Goal: Information Seeking & Learning: Check status

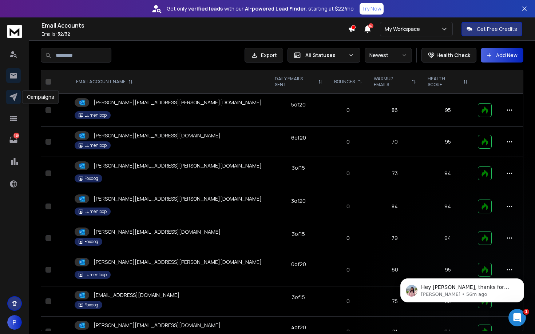
click at [14, 101] on icon at bounding box center [13, 97] width 9 height 9
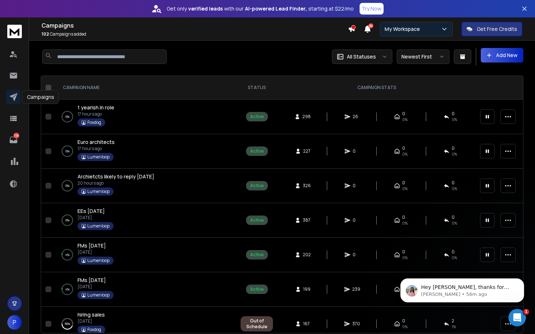
click at [426, 25] on button "My Workspace" at bounding box center [416, 29] width 73 height 15
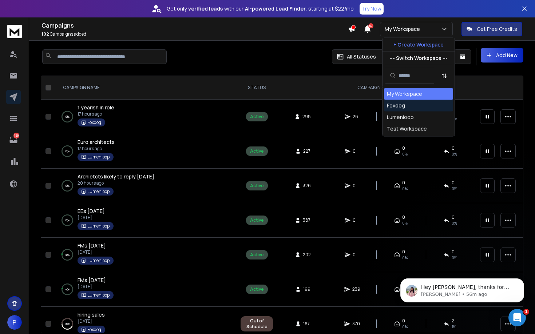
click at [406, 106] on div "Foxdog" at bounding box center [418, 106] width 69 height 12
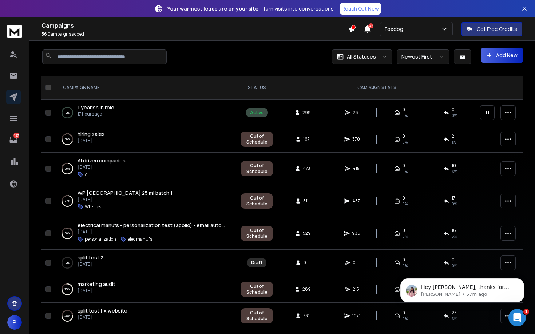
click at [114, 115] on div "0 % 1 yearish in role 17 hours ago" at bounding box center [144, 112] width 167 height 17
click at [91, 109] on span "1 yearish in role" at bounding box center [95, 107] width 37 height 7
click at [105, 104] on span "1 yearish in role" at bounding box center [95, 107] width 37 height 7
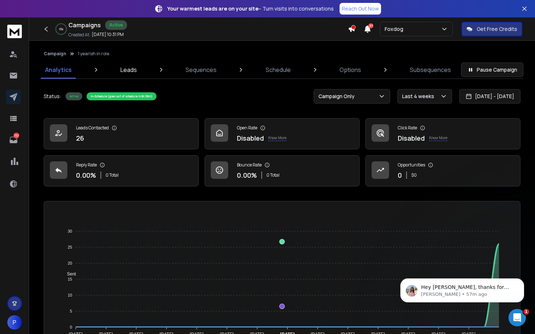
click at [134, 71] on p "Leads" at bounding box center [128, 69] width 16 height 9
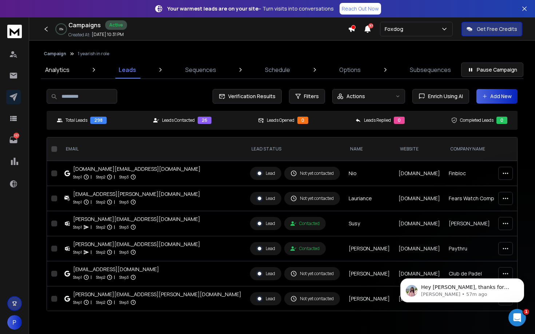
click at [68, 72] on p "Analytics" at bounding box center [57, 69] width 24 height 9
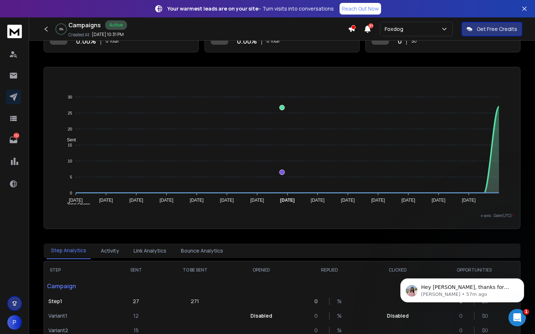
scroll to position [148, 0]
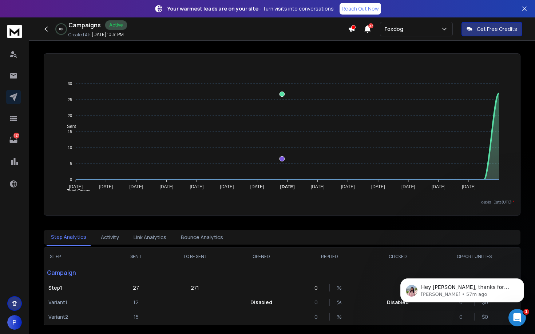
click at [113, 238] on button "Activity" at bounding box center [109, 238] width 27 height 16
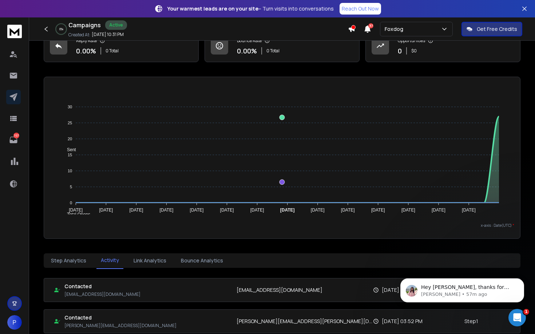
scroll to position [0, 0]
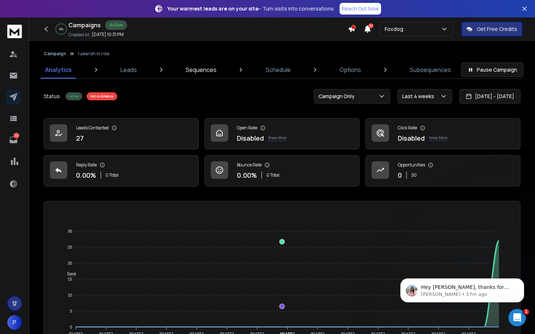
click at [192, 74] on p "Sequences" at bounding box center [201, 69] width 31 height 9
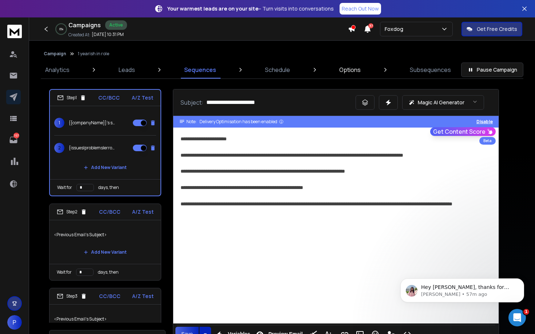
click at [351, 70] on p "Options" at bounding box center [349, 69] width 21 height 9
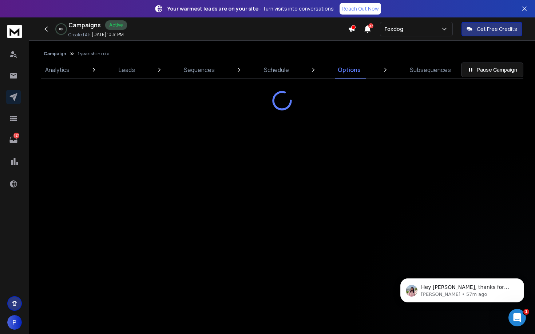
select select "**********"
select select "*"
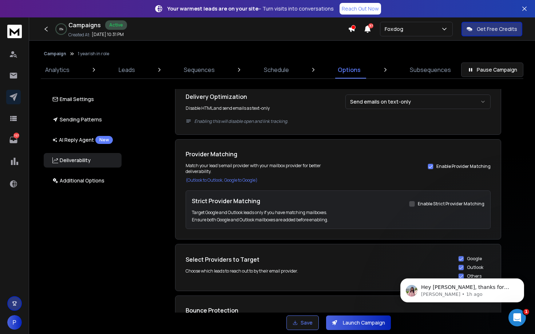
scroll to position [927, 0]
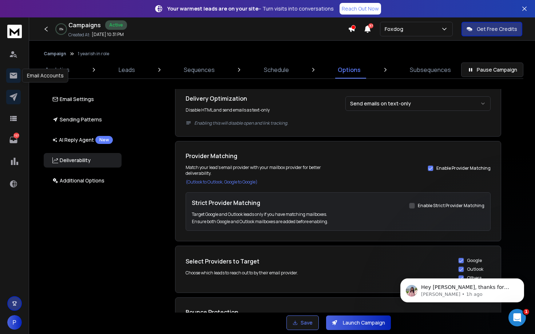
click at [16, 74] on icon at bounding box center [13, 76] width 7 height 6
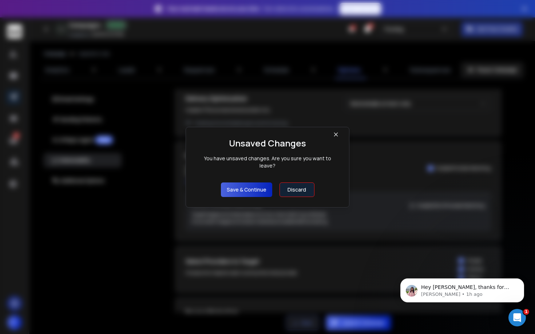
click at [290, 184] on button "Discard" at bounding box center [296, 190] width 35 height 15
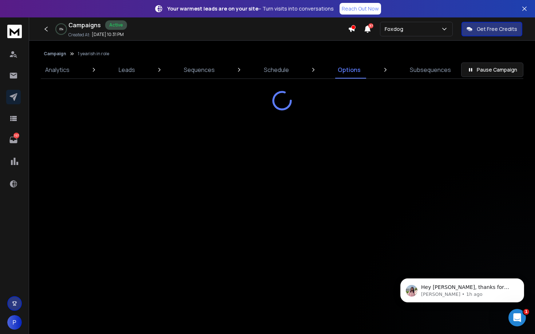
select select "**********"
select select "*"
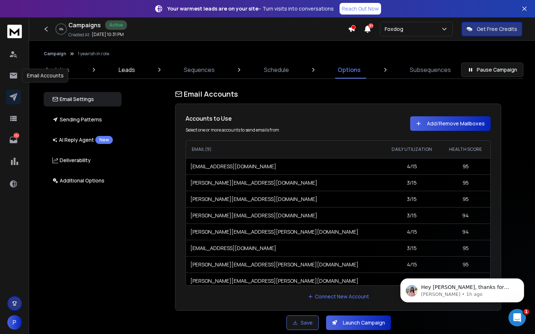
click at [119, 69] on p "Leads" at bounding box center [127, 69] width 16 height 9
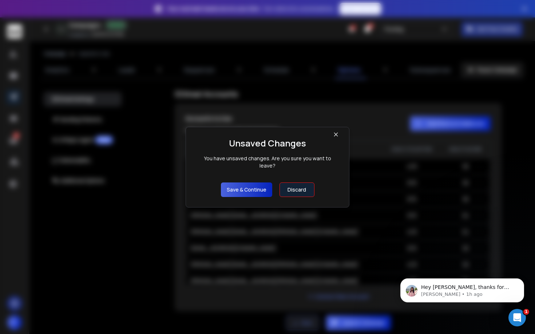
click at [282, 185] on button "Discard" at bounding box center [296, 190] width 35 height 15
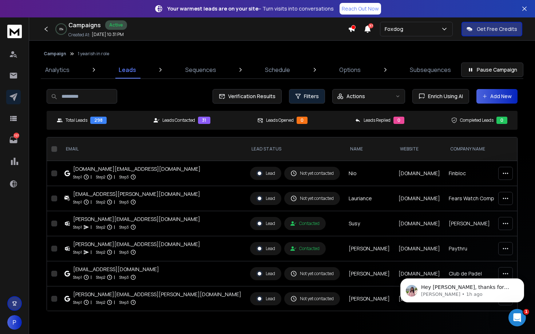
click at [315, 96] on span "Filters" at bounding box center [311, 96] width 15 height 7
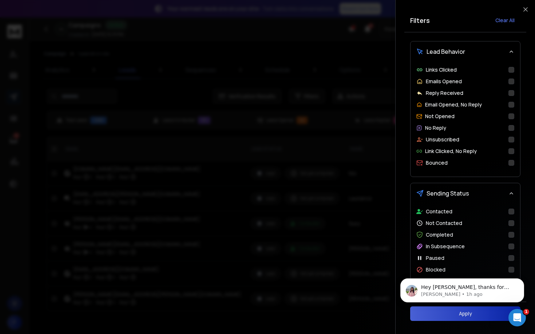
scroll to position [20, 0]
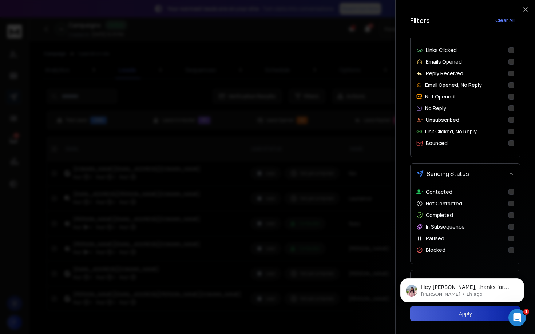
click at [434, 207] on p "Not Contacted" at bounding box center [444, 203] width 36 height 7
click at [508, 207] on button "Not Contacted" at bounding box center [511, 204] width 6 height 6
click at [442, 314] on html "Hey Paul, thanks for reaching out. Yes sure, let me check this for you. Lakshit…" at bounding box center [462, 288] width 146 height 51
click at [450, 317] on button "Apply" at bounding box center [465, 314] width 110 height 15
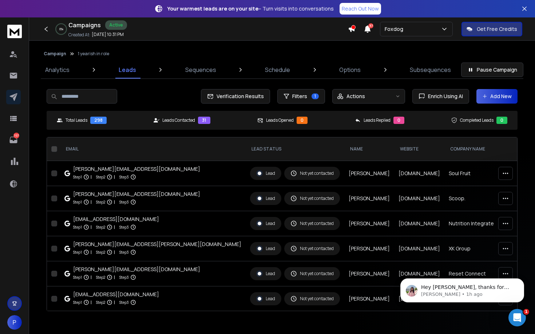
scroll to position [300, 0]
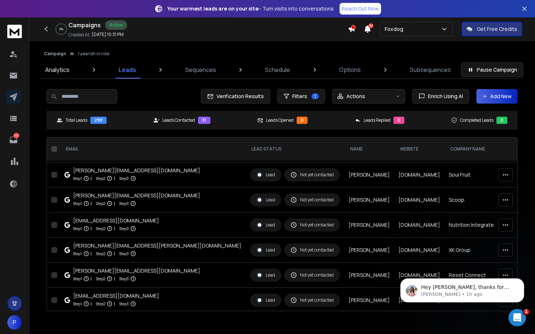
click at [56, 74] on p "Analytics" at bounding box center [57, 69] width 24 height 9
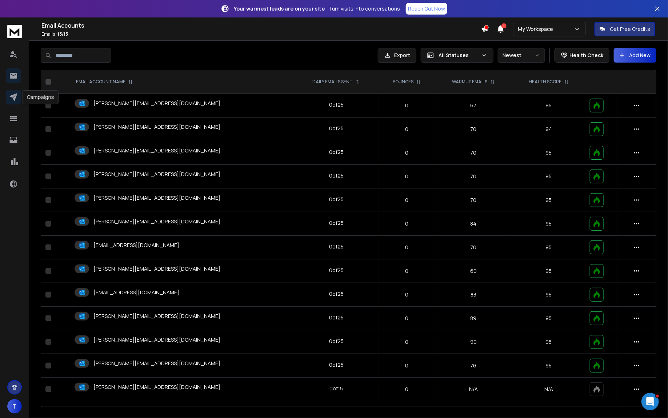
click at [18, 101] on link at bounding box center [13, 97] width 15 height 15
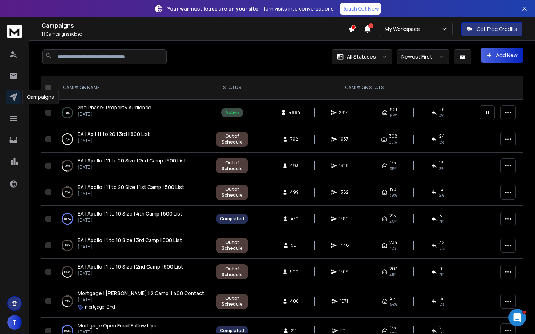
click at [288, 52] on div "Campaigns 11 Campaigns Added All Statuses Newest First Add New" at bounding box center [402, 56] width 241 height 17
click at [12, 30] on img at bounding box center [14, 31] width 15 height 13
click at [131, 105] on span "2nd Phase: Property Audience" at bounding box center [114, 107] width 74 height 7
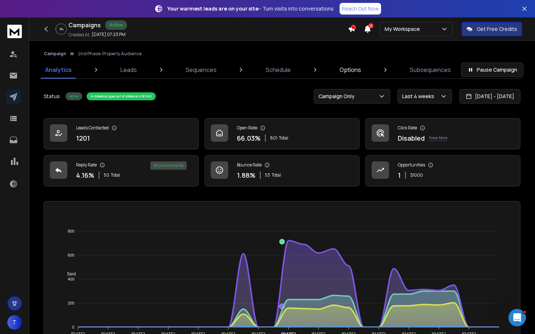
click at [343, 68] on p "Options" at bounding box center [349, 69] width 21 height 9
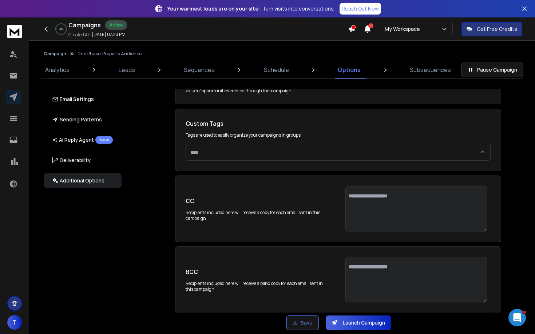
scroll to position [1476, 0]
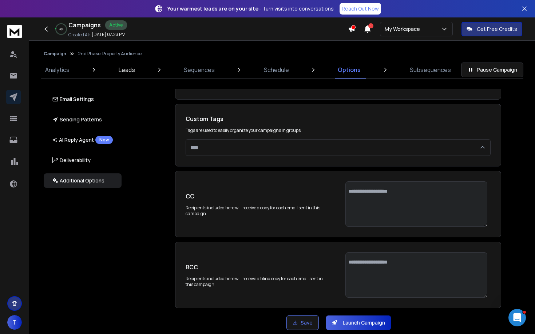
click at [126, 67] on p "Leads" at bounding box center [127, 69] width 16 height 9
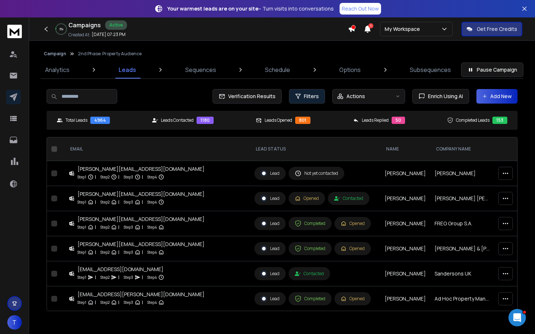
click at [302, 98] on button "Filters" at bounding box center [307, 96] width 36 height 15
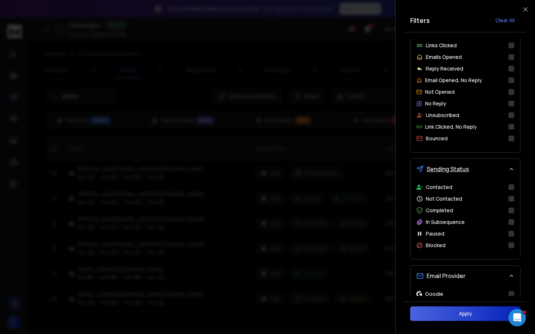
scroll to position [40, 0]
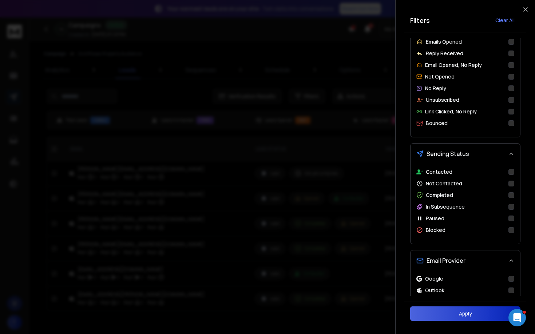
click at [435, 184] on p "Not Contacted" at bounding box center [444, 183] width 36 height 7
click at [508, 184] on button "Not Contacted" at bounding box center [511, 184] width 6 height 6
click at [451, 312] on button "Apply" at bounding box center [465, 314] width 110 height 15
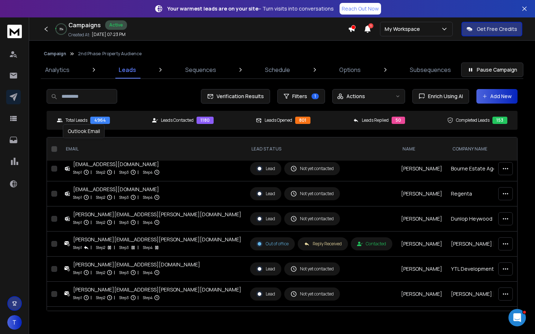
scroll to position [834, 0]
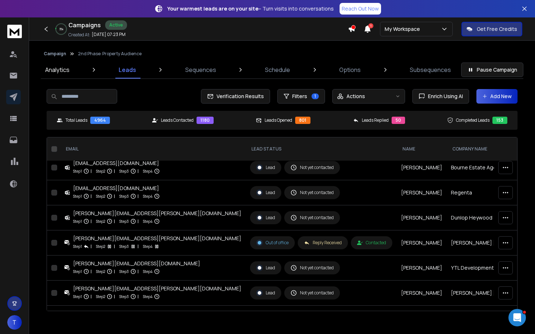
click at [60, 69] on p "Analytics" at bounding box center [57, 69] width 24 height 9
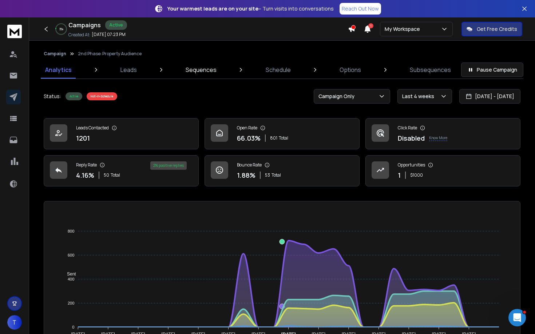
click at [199, 65] on link "Sequences" at bounding box center [201, 69] width 40 height 17
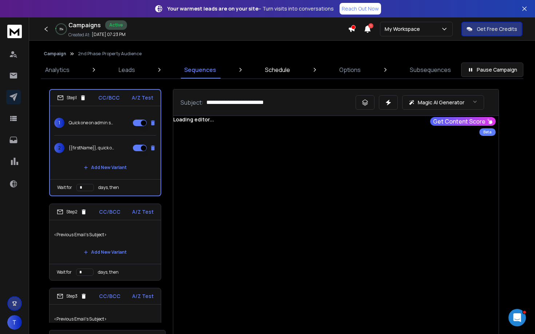
click at [266, 75] on link "Schedule" at bounding box center [277, 69] width 34 height 17
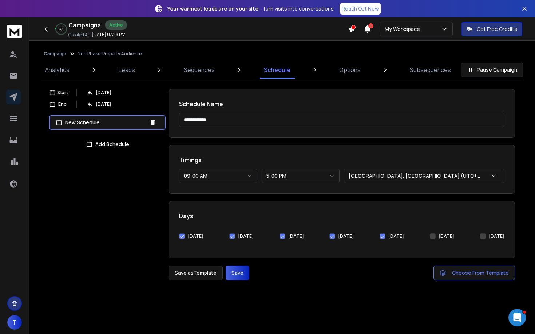
click at [353, 60] on div "Campaign 2nd Phase: Property Audience Analytics Leads Sequences Schedule Option…" at bounding box center [282, 63] width 482 height 31
click at [352, 72] on p "Options" at bounding box center [349, 69] width 21 height 9
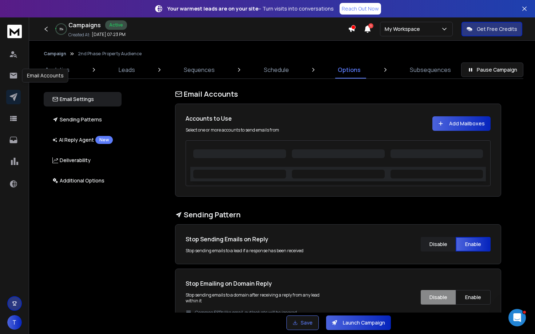
click at [42, 71] on div "Email Accounts" at bounding box center [45, 76] width 46 height 14
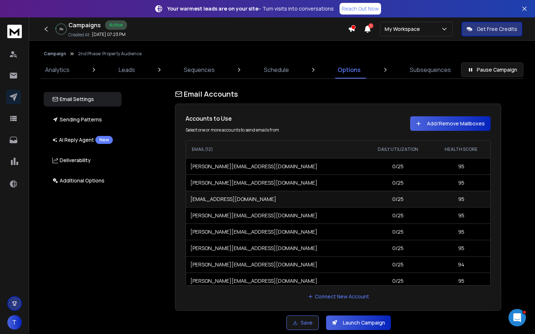
scroll to position [69, 0]
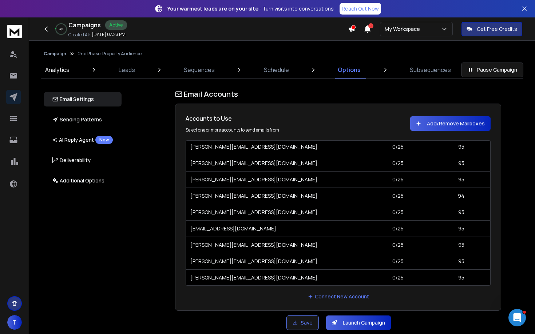
click at [55, 69] on p "Analytics" at bounding box center [57, 69] width 24 height 9
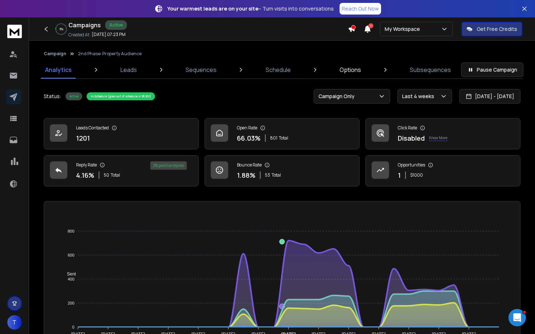
click at [347, 62] on link "Options" at bounding box center [350, 69] width 30 height 17
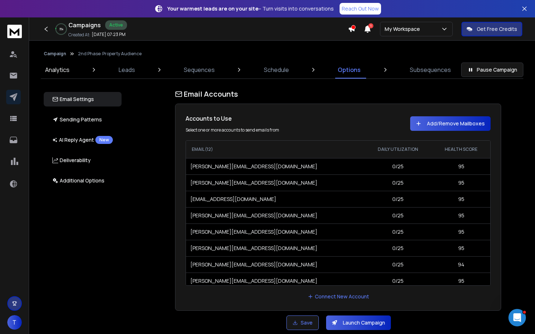
click at [49, 70] on p "Analytics" at bounding box center [57, 69] width 24 height 9
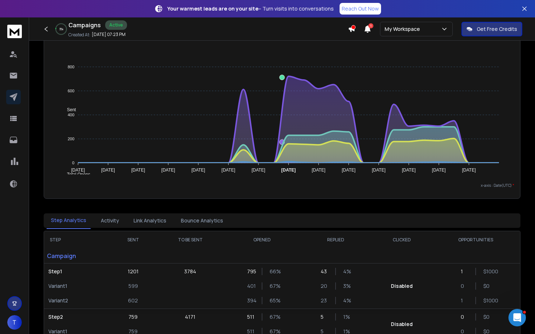
scroll to position [208, 0]
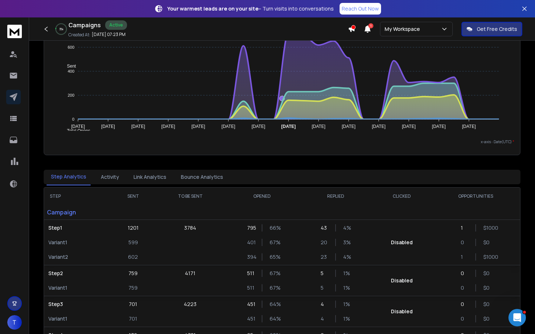
click at [115, 174] on button "Activity" at bounding box center [109, 177] width 27 height 16
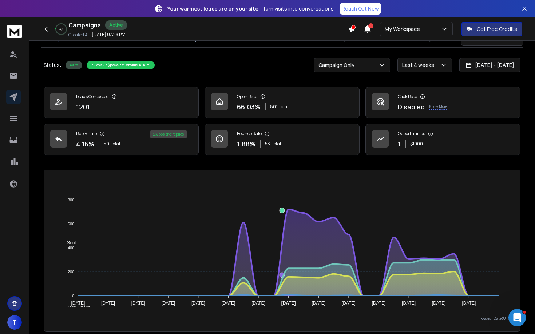
scroll to position [0, 0]
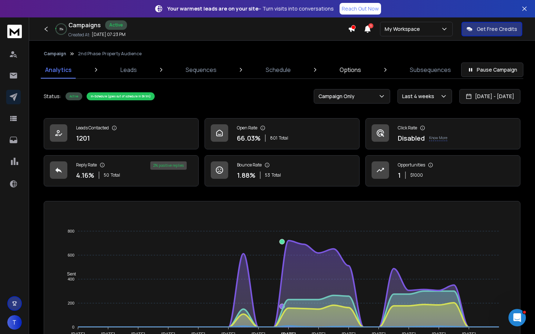
click at [358, 73] on p "Options" at bounding box center [349, 69] width 21 height 9
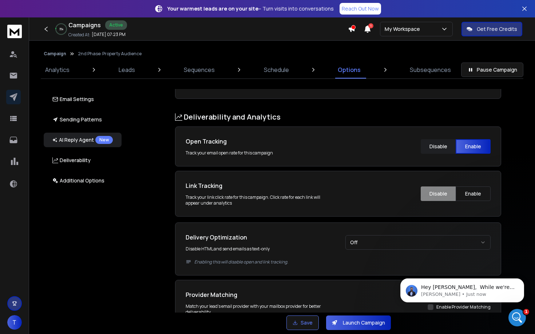
scroll to position [504, 0]
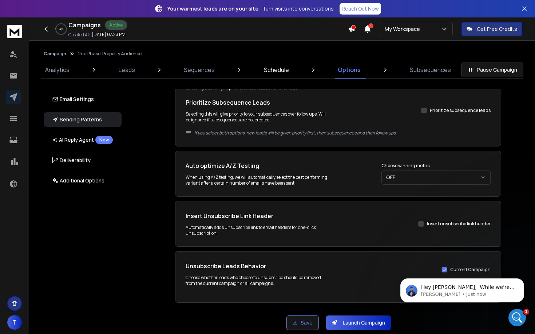
click at [269, 74] on p "Schedule" at bounding box center [276, 69] width 25 height 9
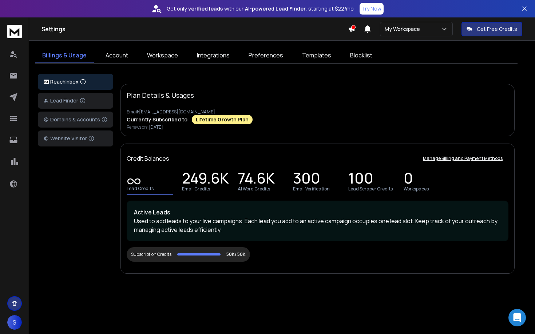
click at [218, 177] on p "249.6K" at bounding box center [205, 180] width 47 height 10
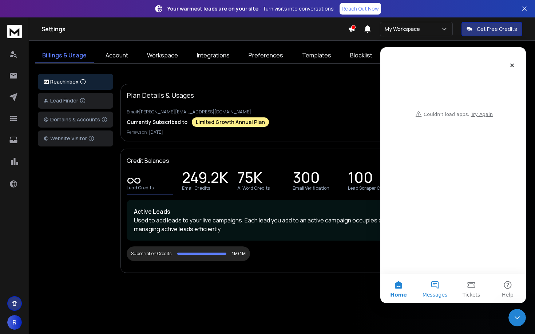
click at [436, 290] on button "Messages" at bounding box center [435, 288] width 36 height 29
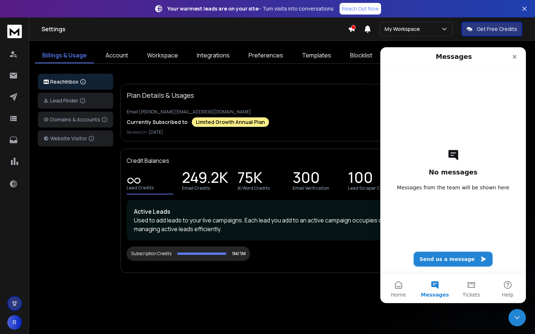
click at [446, 252] on button "Send us a message" at bounding box center [453, 259] width 79 height 15
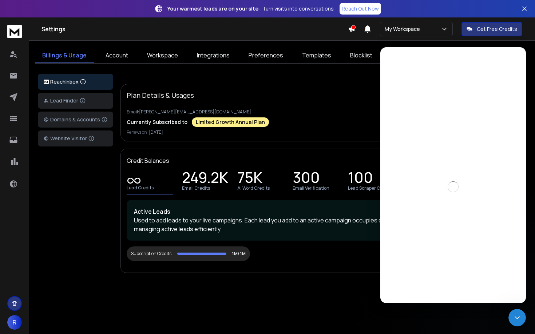
click at [326, 142] on div "Plan Details & Usages Upgrade Plan Email: [EMAIL_ADDRESS][DOMAIN_NAME] Currentl…" at bounding box center [317, 177] width 394 height 201
click at [512, 315] on icon "Close Intercom Messenger" at bounding box center [515, 316] width 9 height 9
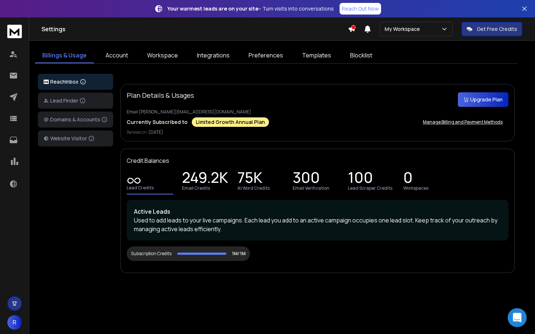
click at [512, 315] on icon "Open Intercom Messenger" at bounding box center [516, 317] width 12 height 12
click at [521, 323] on div "Open Intercom Messenger" at bounding box center [516, 317] width 19 height 19
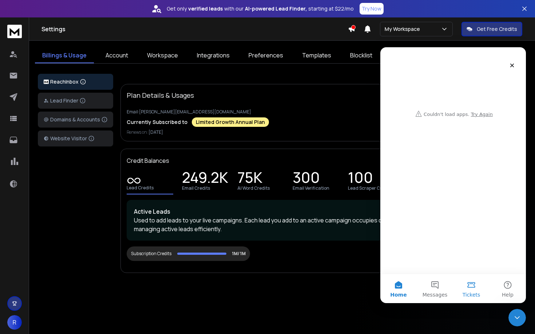
click at [457, 295] on button "Tickets" at bounding box center [471, 288] width 36 height 29
click at [511, 283] on button "Help" at bounding box center [507, 288] width 36 height 29
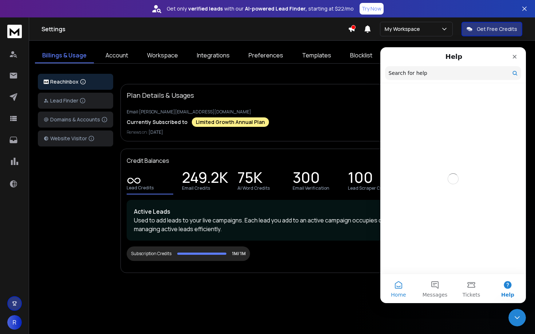
click at [396, 286] on button "Home" at bounding box center [398, 288] width 36 height 29
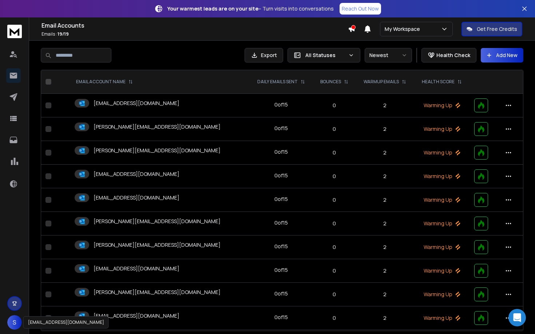
click at [21, 319] on button "S" at bounding box center [14, 322] width 15 height 15
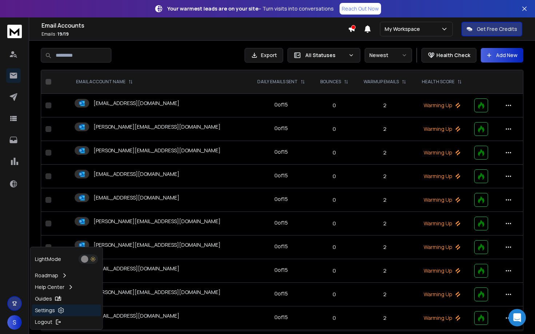
click at [55, 310] on div "Settings" at bounding box center [66, 311] width 69 height 12
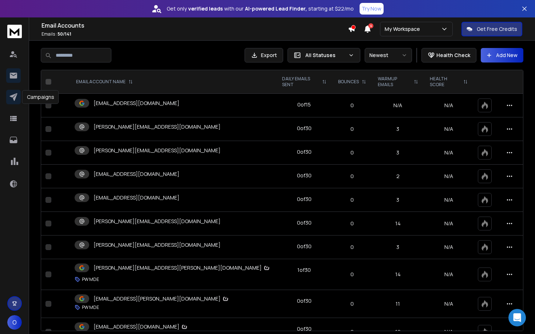
click at [19, 100] on link at bounding box center [13, 97] width 15 height 15
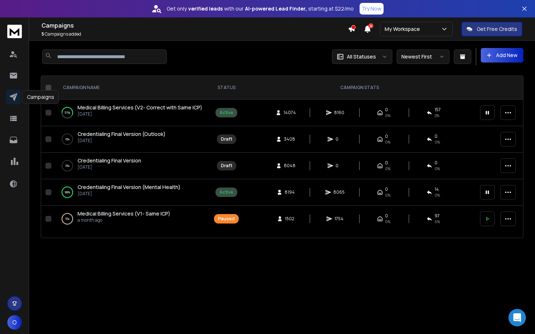
click at [104, 188] on span "Credentialing Final Version (Mental Health)" at bounding box center [128, 187] width 103 height 7
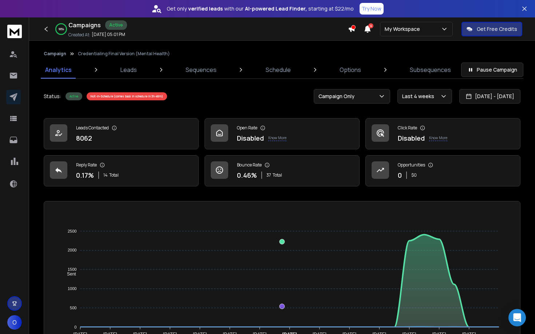
click at [106, 174] on span "14" at bounding box center [105, 175] width 4 height 6
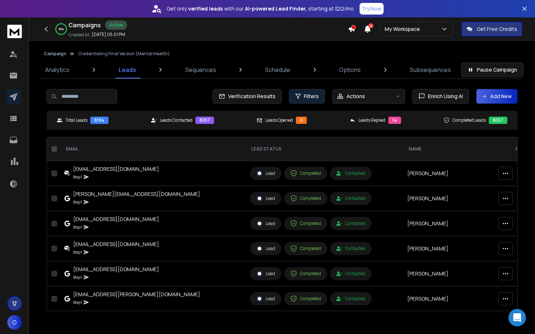
click at [300, 101] on button "Filters" at bounding box center [307, 96] width 36 height 15
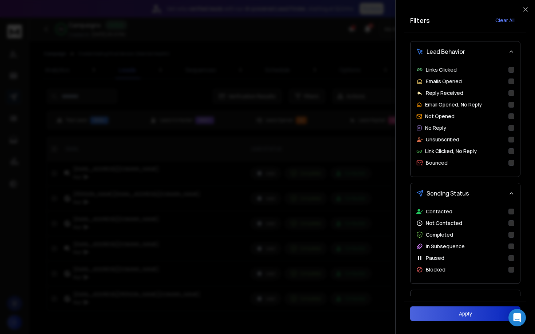
click at [447, 89] on p "Reply Received" at bounding box center [444, 92] width 37 height 7
click at [508, 90] on button "Reply Received" at bounding box center [511, 93] width 6 height 6
click at [468, 312] on button "Apply" at bounding box center [465, 314] width 110 height 15
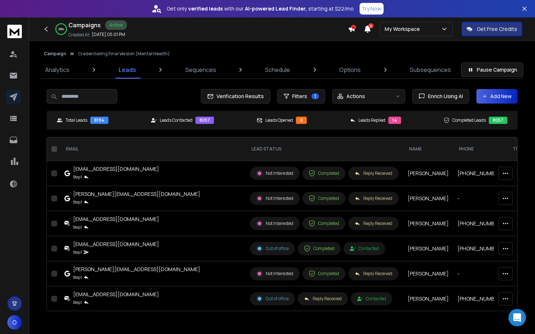
scroll to position [207, 0]
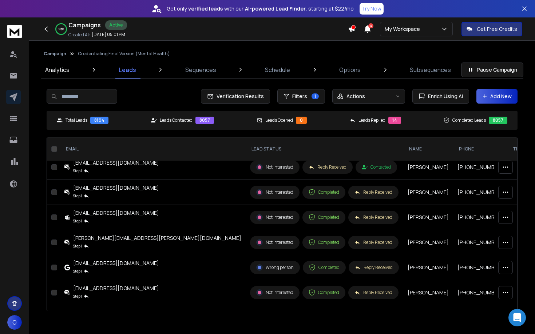
click at [62, 76] on link "Analytics" at bounding box center [57, 69] width 33 height 17
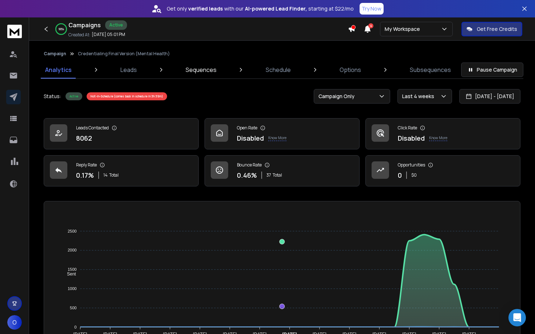
click at [191, 75] on link "Sequences" at bounding box center [201, 69] width 40 height 17
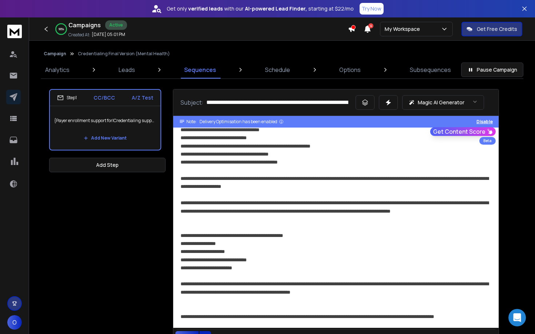
scroll to position [56, 0]
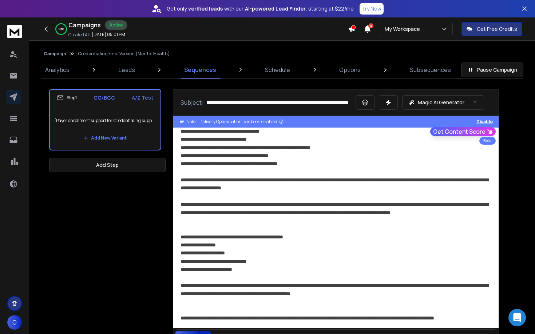
click at [243, 199] on div at bounding box center [335, 196] width 311 height 8
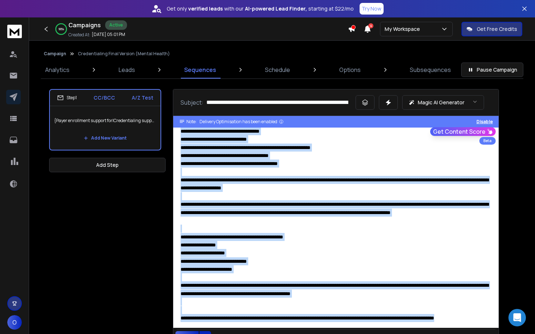
copy div "**********"
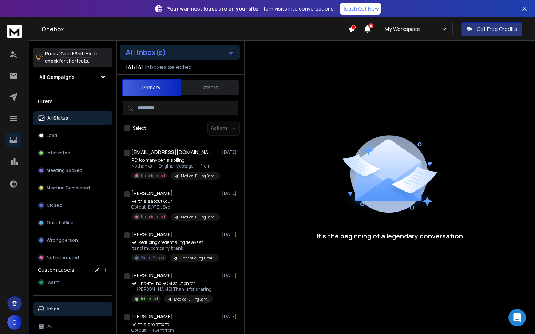
click at [156, 51] on div "All Inbox(s)" at bounding box center [146, 52] width 40 height 7
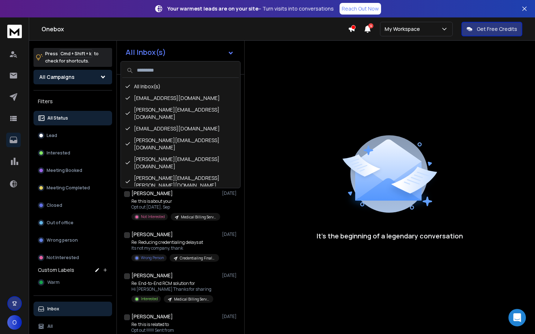
click at [76, 83] on button "All Campaigns" at bounding box center [72, 77] width 79 height 15
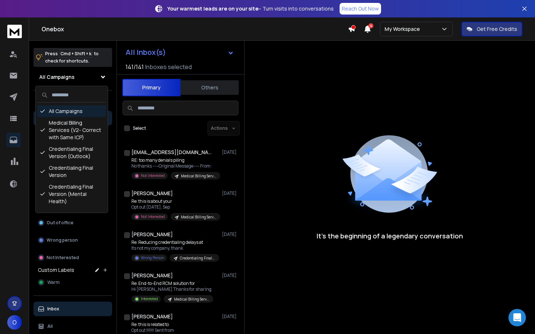
click at [71, 113] on div "All Campaigns" at bounding box center [71, 111] width 69 height 12
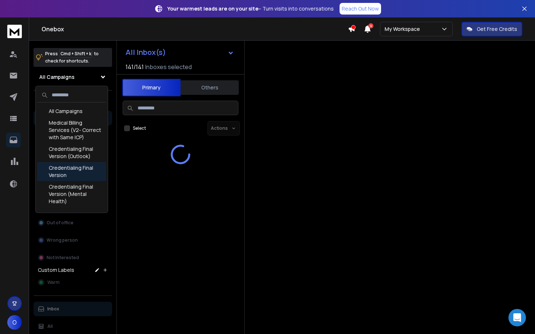
click at [61, 173] on div "Credentialing Final Version" at bounding box center [71, 171] width 69 height 19
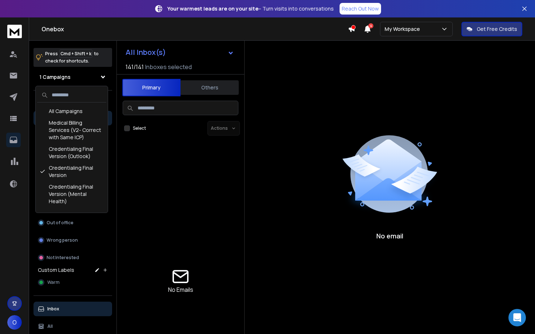
click at [63, 95] on input at bounding box center [71, 95] width 69 height 15
paste input "**********"
type input "**********"
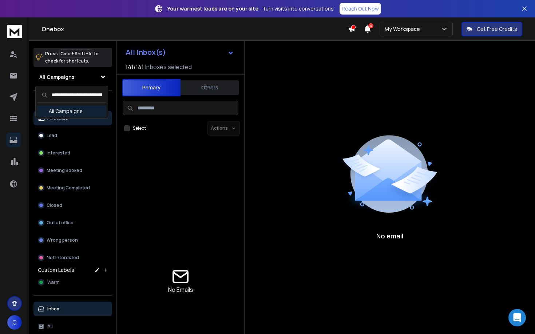
click at [59, 109] on div "All Campaigns" at bounding box center [71, 111] width 69 height 12
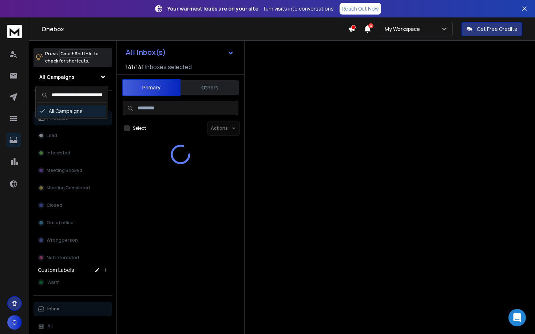
click at [59, 109] on div "All Campaigns" at bounding box center [71, 111] width 69 height 12
click at [63, 99] on input "**********" at bounding box center [71, 95] width 69 height 15
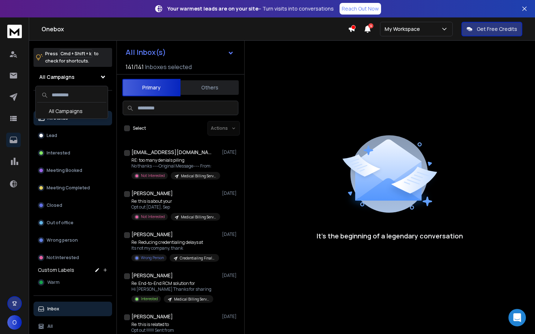
click at [61, 94] on input at bounding box center [71, 95] width 69 height 15
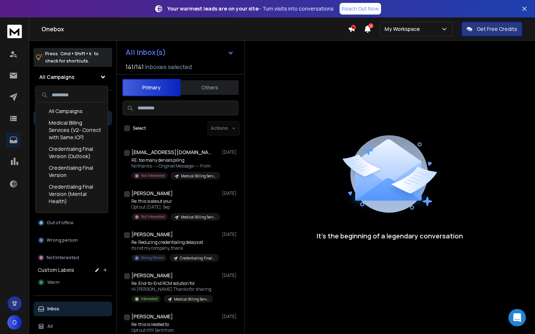
click at [60, 97] on input at bounding box center [71, 95] width 69 height 15
paste input "**********"
drag, startPoint x: 78, startPoint y: 95, endPoint x: 140, endPoint y: 97, distance: 61.5
click at [140, 97] on body "Your warmest leads are on your site – Turn visits into conversations Reach Out …" at bounding box center [267, 167] width 535 height 334
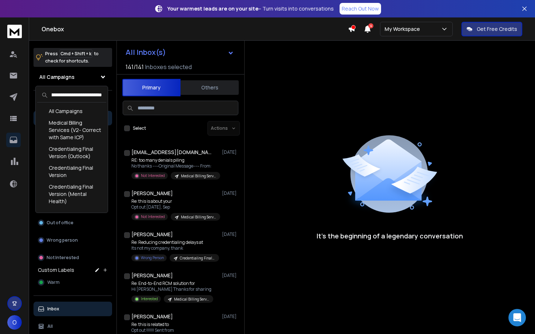
scroll to position [0, 50]
type input "**********"
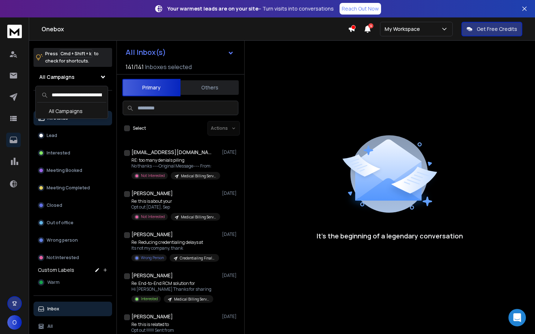
click at [94, 95] on input "**********" at bounding box center [71, 95] width 69 height 15
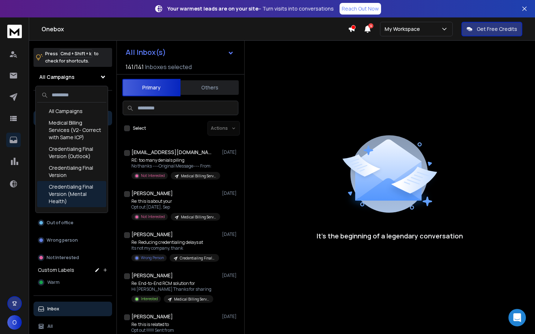
click at [72, 195] on div "Credentialing Final Version (Mental Health)" at bounding box center [71, 194] width 69 height 26
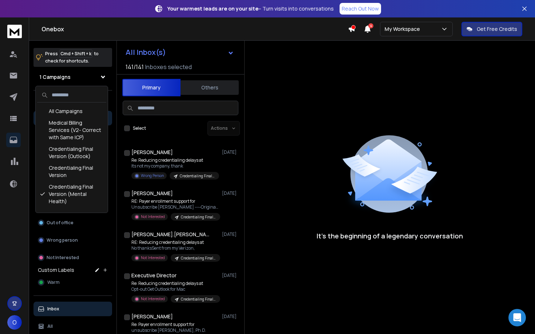
click at [65, 286] on button "Warm" at bounding box center [72, 282] width 79 height 15
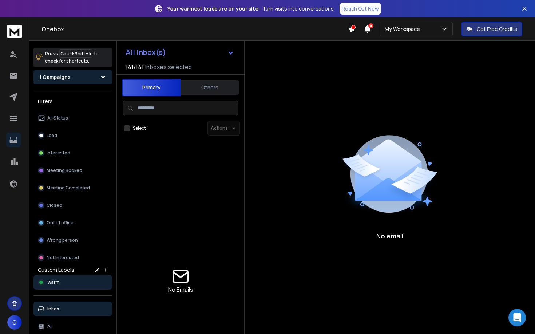
click at [70, 77] on button "1 Campaigns" at bounding box center [72, 77] width 79 height 15
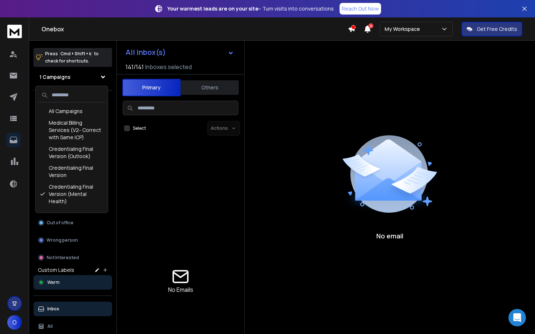
click at [64, 296] on div "Press Cmd + Shift + k to check for shortcuts. 1 Campaigns 1 Campaigns Filters F…" at bounding box center [72, 208] width 87 height 334
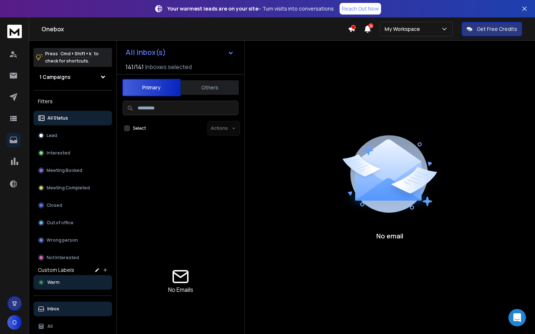
click at [60, 118] on p "All Status" at bounding box center [57, 118] width 21 height 6
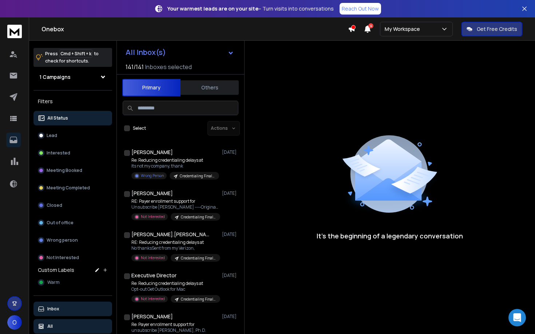
click at [57, 320] on button "All" at bounding box center [72, 326] width 79 height 15
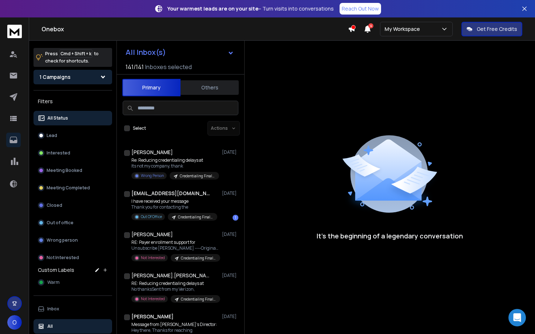
click at [65, 74] on h1 "1 Campaigns" at bounding box center [54, 76] width 31 height 7
